Goal: Task Accomplishment & Management: Use online tool/utility

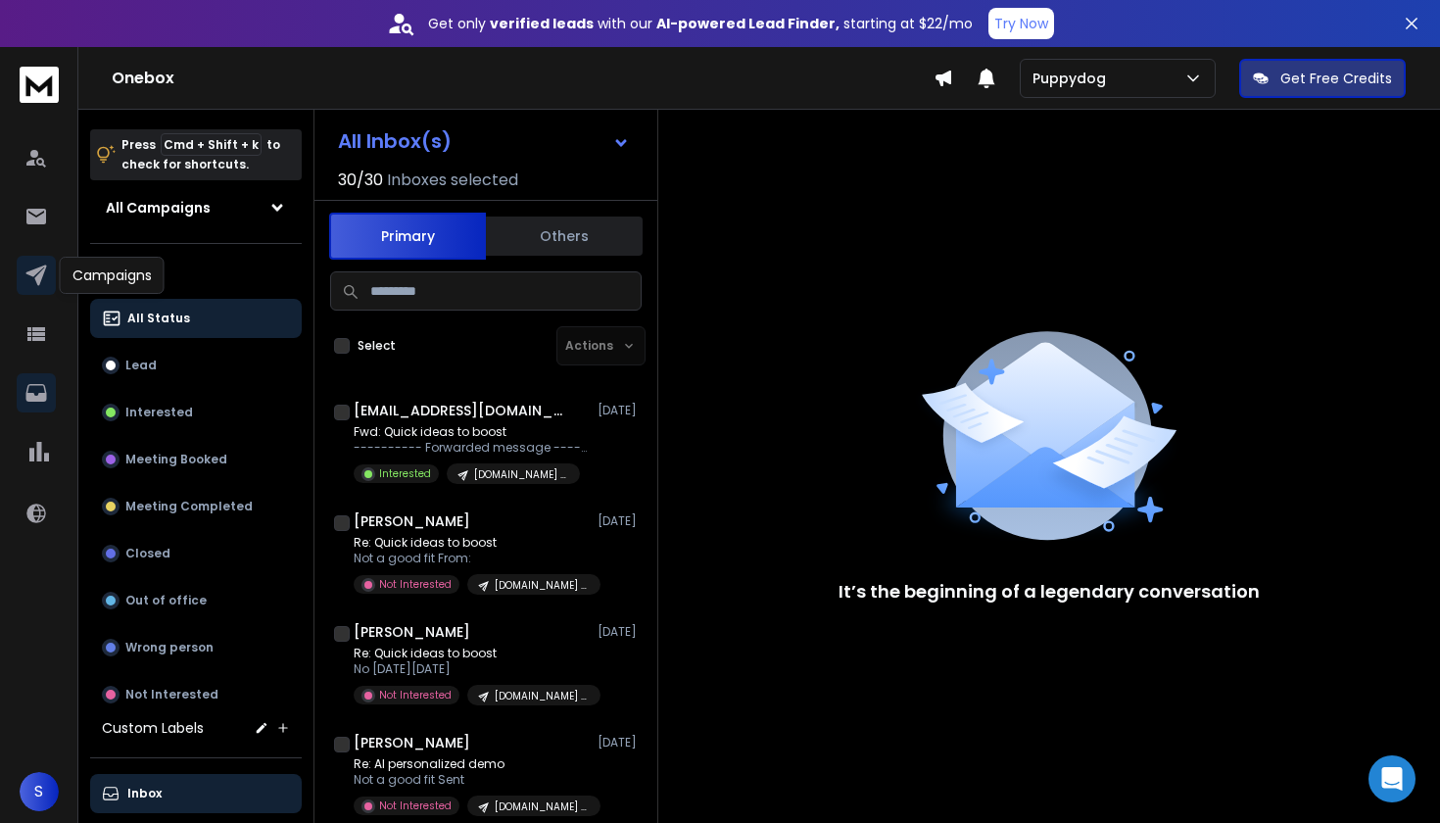
click at [34, 283] on icon at bounding box center [36, 276] width 24 height 24
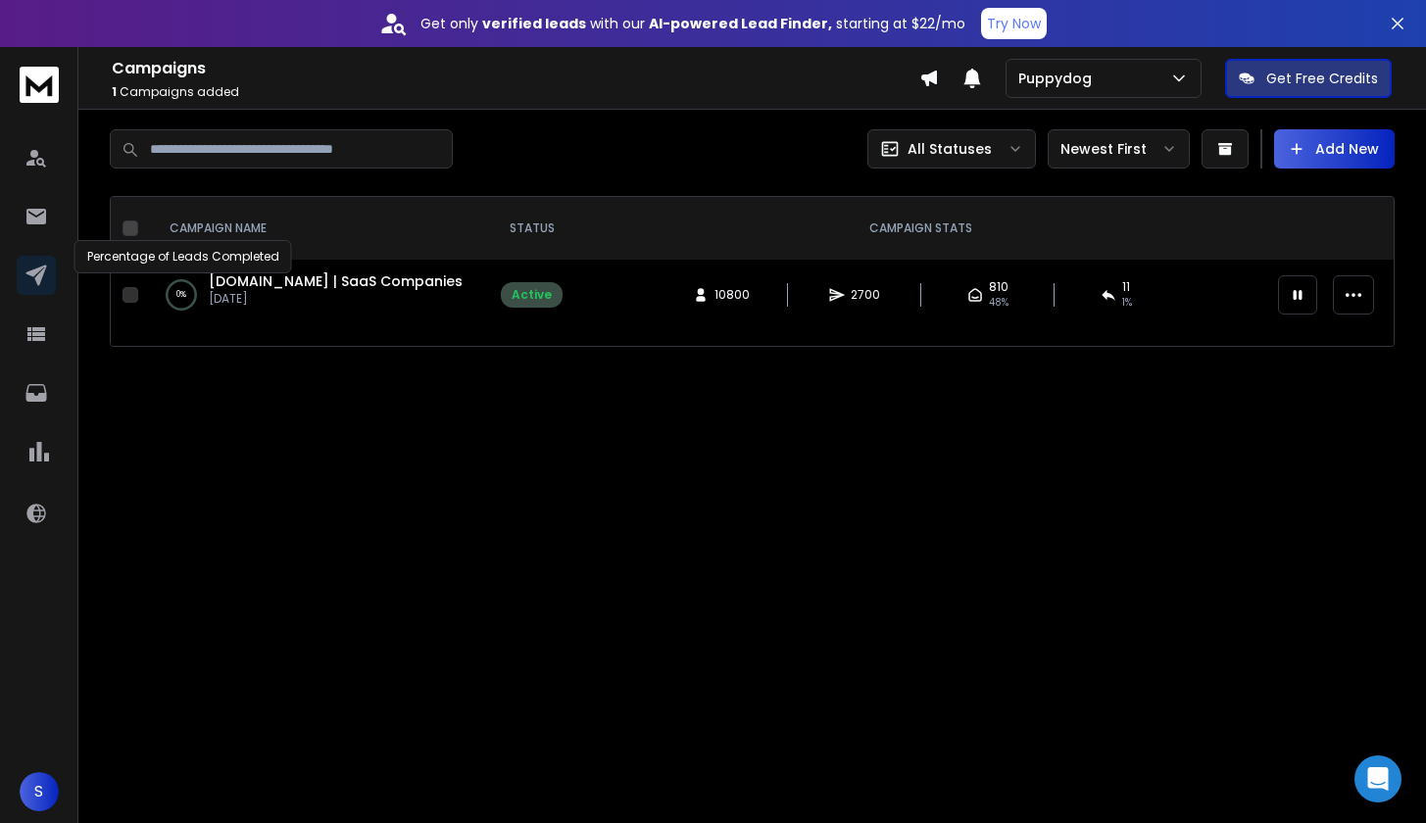
click at [394, 287] on span "[DOMAIN_NAME] | SaaS Companies" at bounding box center [336, 281] width 254 height 20
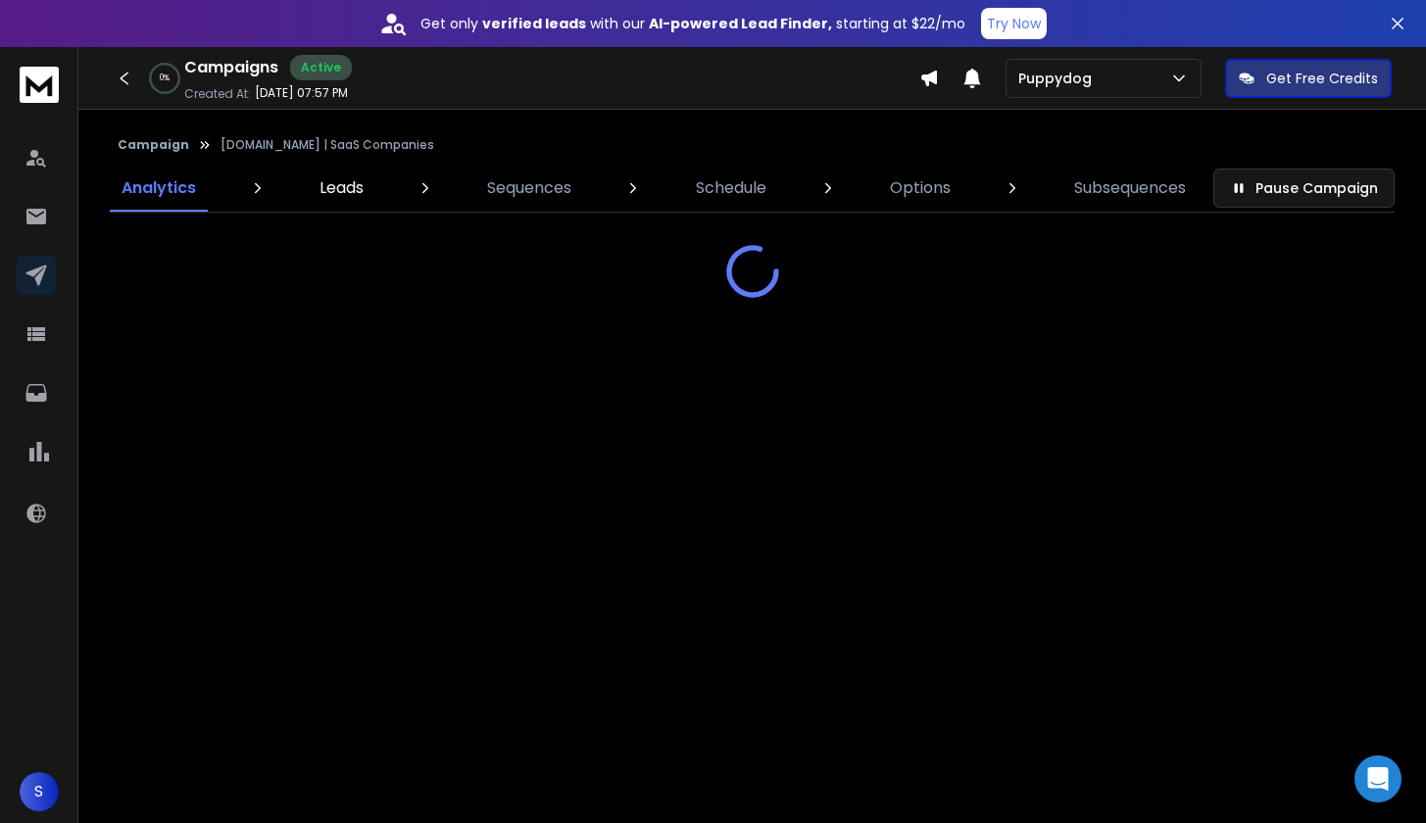
click at [355, 188] on p "Leads" at bounding box center [341, 188] width 44 height 24
click at [187, 193] on p "Analytics" at bounding box center [156, 188] width 71 height 24
click at [536, 182] on p "Sequences" at bounding box center [529, 188] width 84 height 24
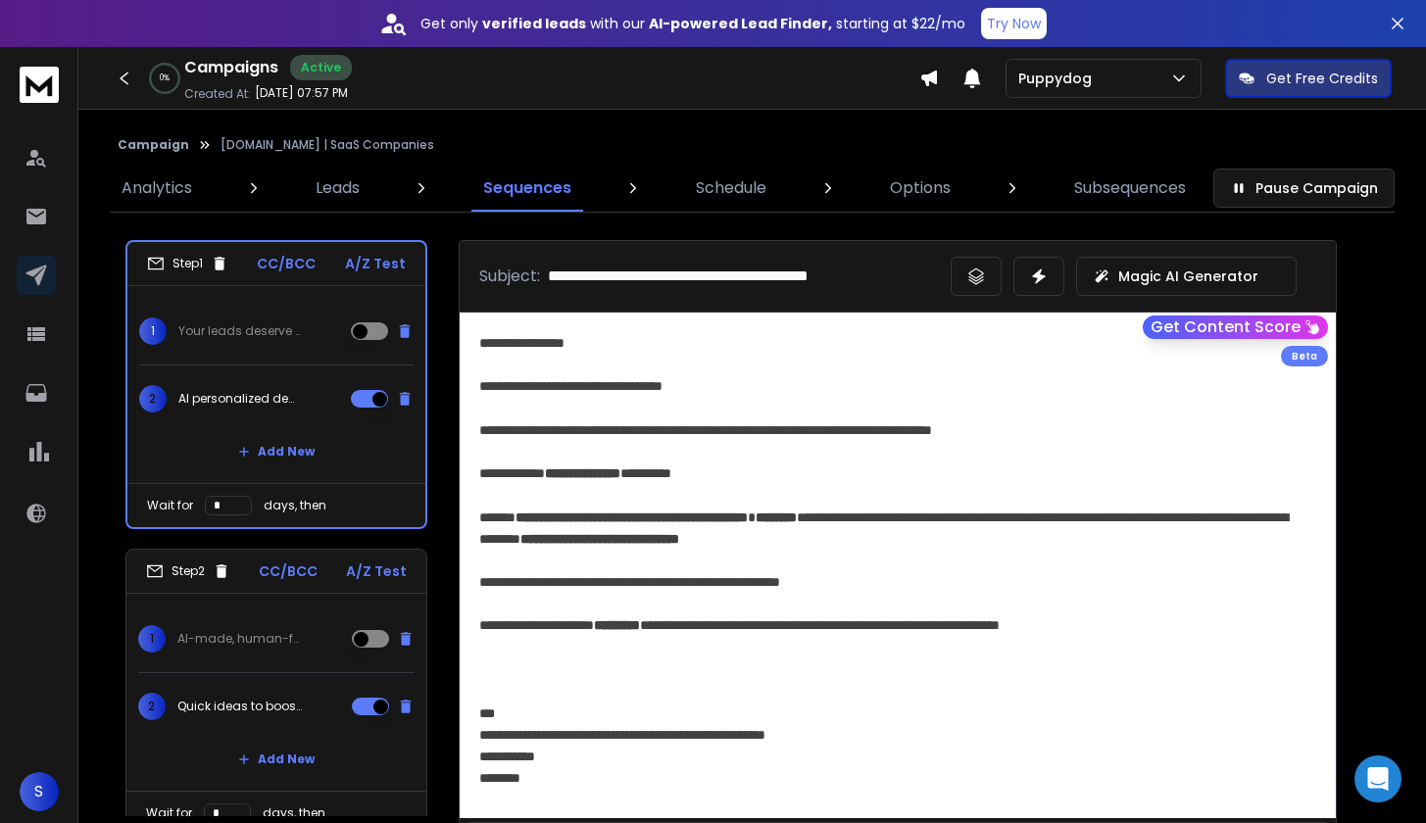
click at [243, 331] on p "Your leads deserve a demo made just for them" at bounding box center [240, 331] width 125 height 16
click at [241, 328] on p "Your leads deserve a demo made just for them" at bounding box center [240, 331] width 125 height 16
click at [225, 396] on p "AI personalized demo" at bounding box center [240, 399] width 125 height 16
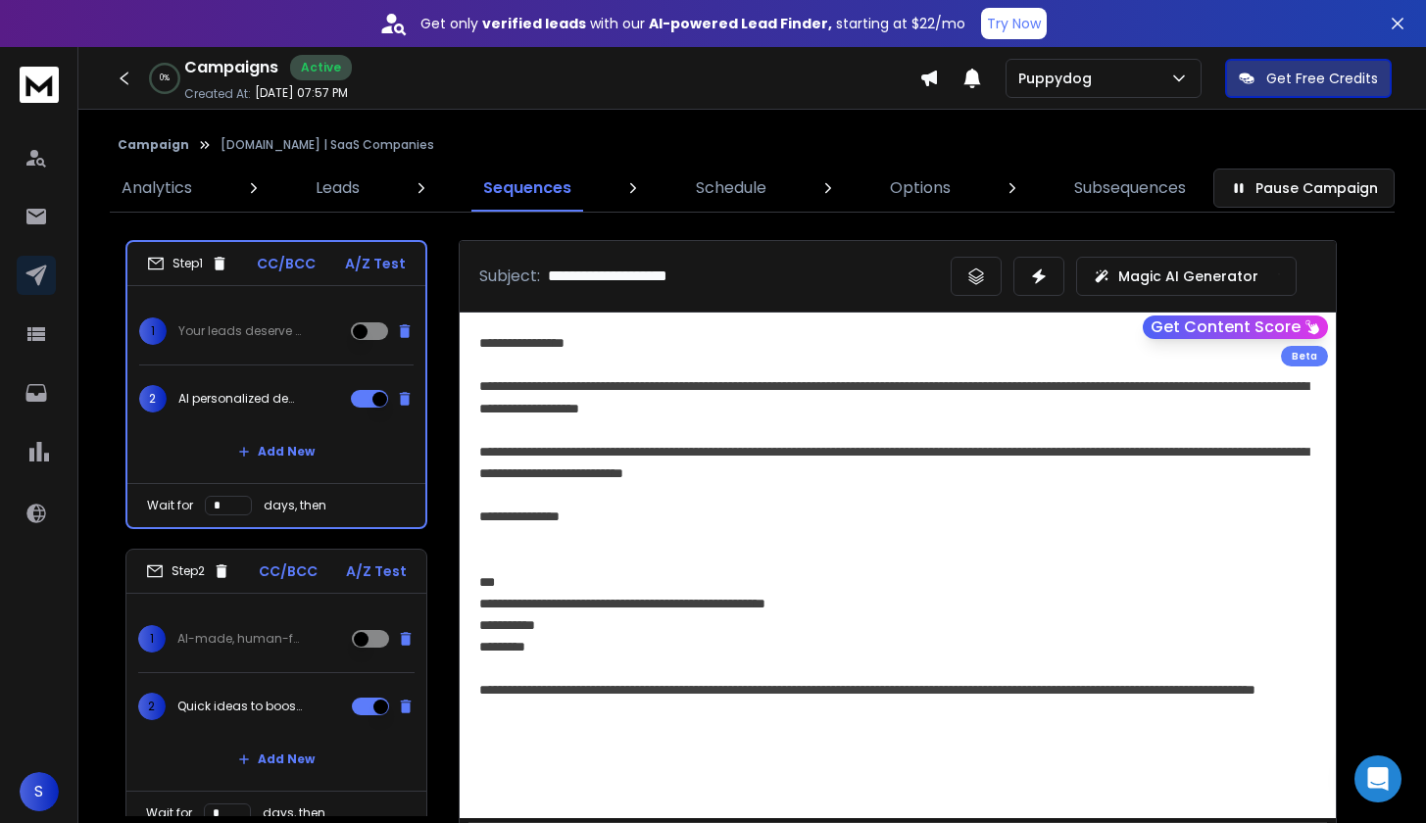
click at [264, 319] on div "1 Your leads deserve a demo made just for them" at bounding box center [221, 330] width 165 height 27
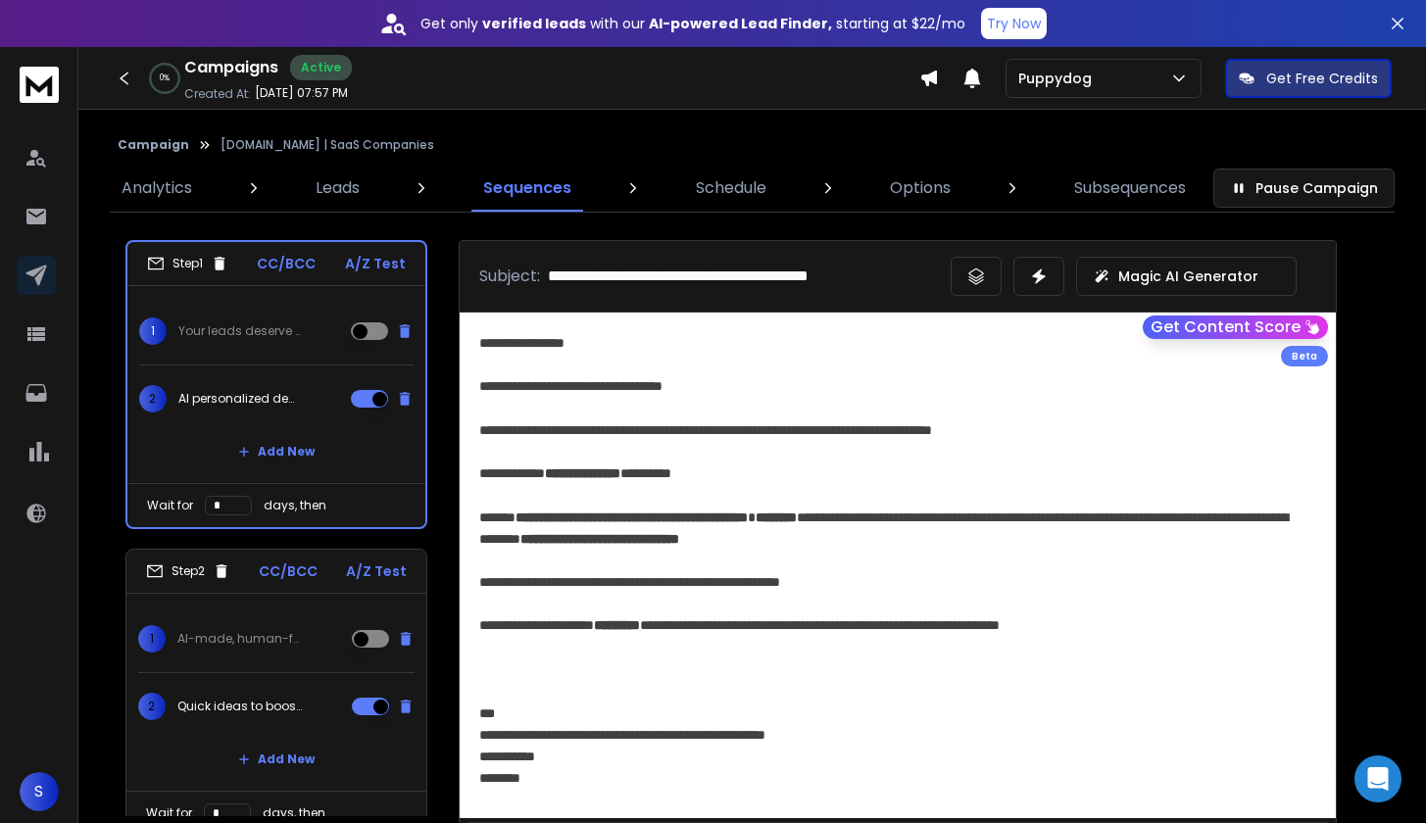
click at [249, 390] on div "2 AI personalized demo" at bounding box center [221, 398] width 165 height 27
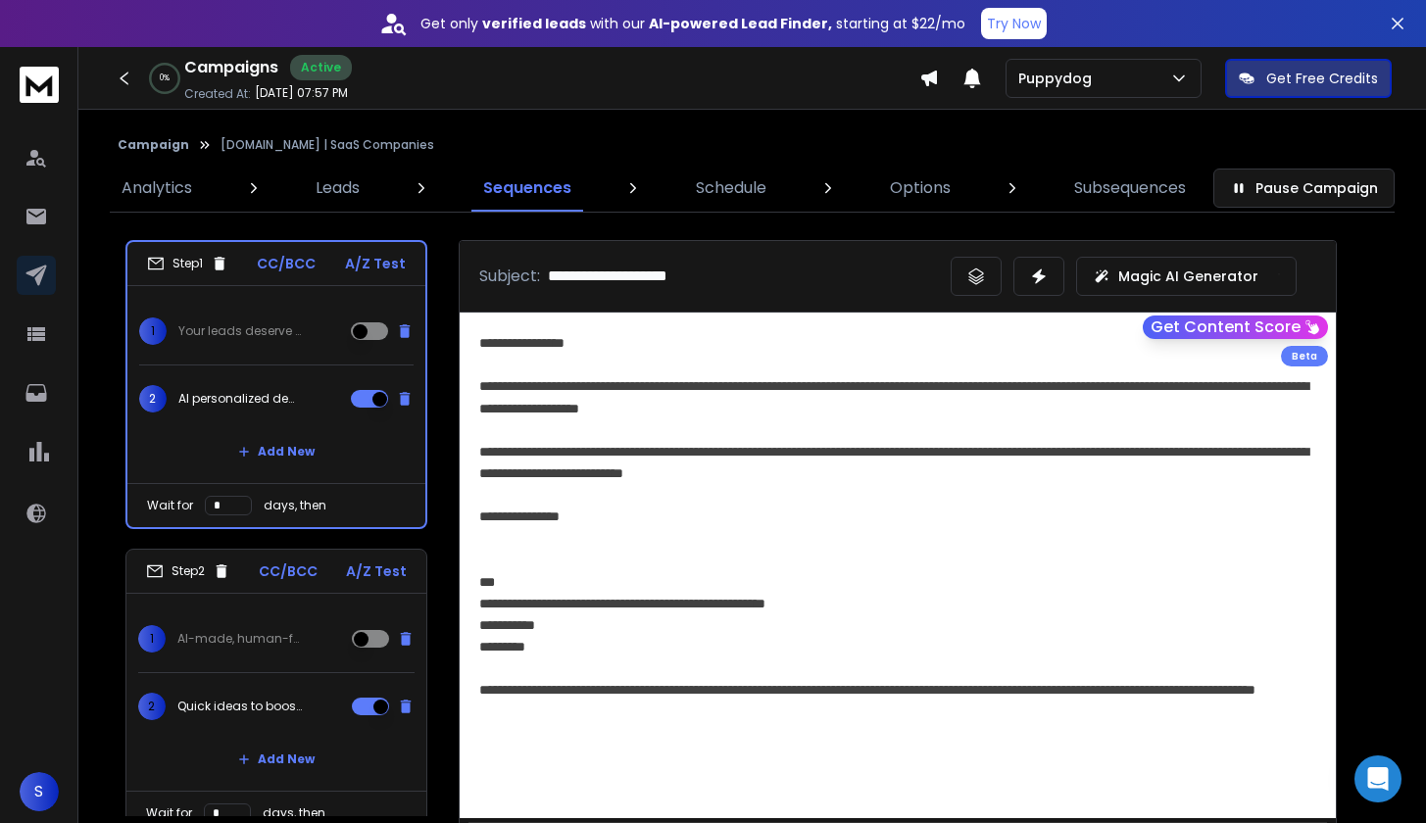
click at [204, 639] on p "AI-made, human-feel demos that convert" at bounding box center [239, 639] width 125 height 16
type input "**********"
